Goal: Navigation & Orientation: Find specific page/section

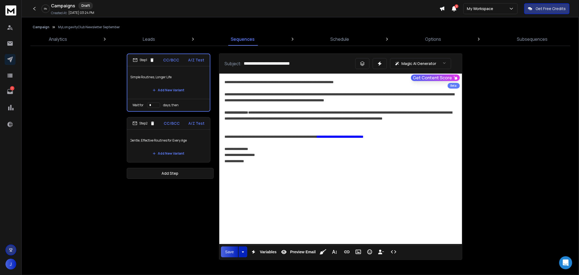
click at [497, 118] on div "**********" at bounding box center [300, 156] width 540 height 210
